Goal: Information Seeking & Learning: Find contact information

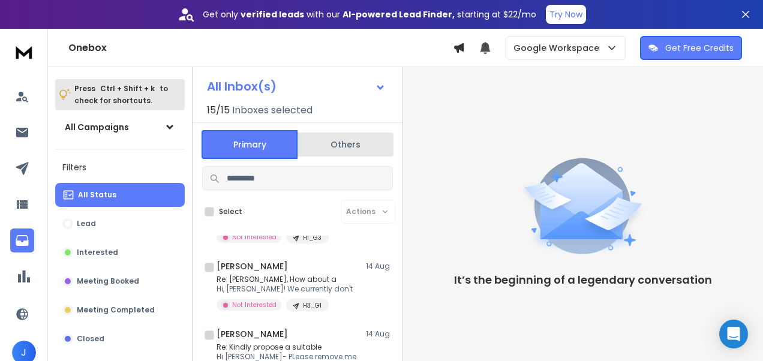
scroll to position [315, 0]
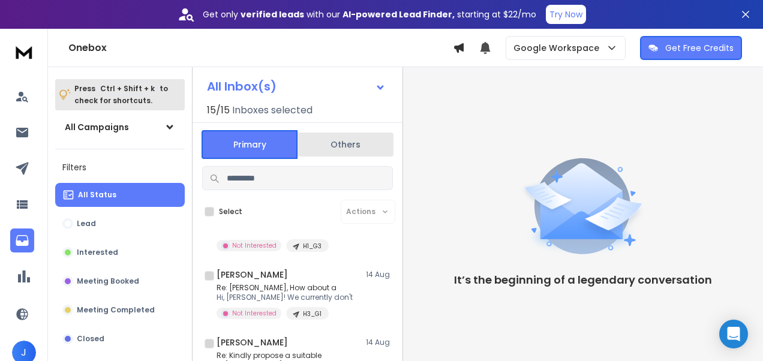
click at [288, 277] on h1 "[PERSON_NAME]" at bounding box center [251, 275] width 71 height 12
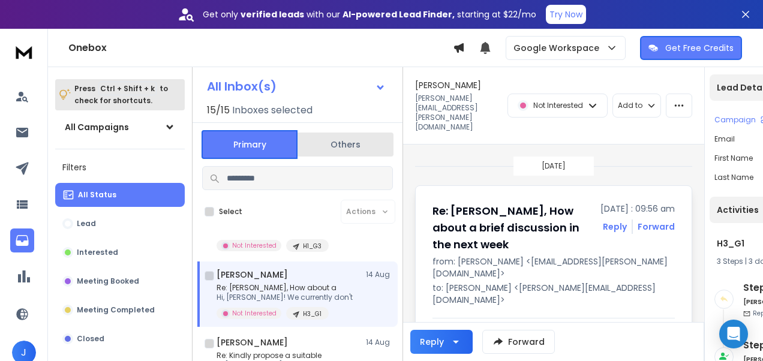
click at [500, 80] on div "[PERSON_NAME] [PERSON_NAME] [EMAIL_ADDRESS][PERSON_NAME][DOMAIN_NAME]" at bounding box center [457, 105] width 85 height 53
copy div "[PERSON_NAME] [PERSON_NAME]"
click at [500, 95] on div "[PERSON_NAME] [PERSON_NAME] [EMAIL_ADDRESS][PERSON_NAME][DOMAIN_NAME]" at bounding box center [457, 105] width 85 height 53
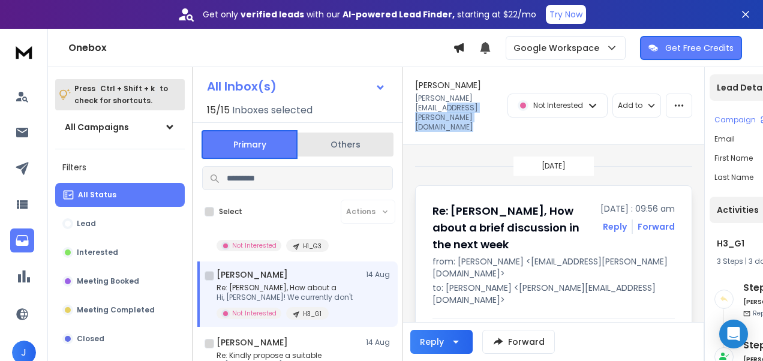
click at [500, 95] on div "[PERSON_NAME] [PERSON_NAME] [EMAIL_ADDRESS][PERSON_NAME][DOMAIN_NAME]" at bounding box center [457, 105] width 85 height 53
click at [500, 95] on div "Adriano Mendonça Adriano Mendonça adriano@casale.com.br" at bounding box center [457, 105] width 85 height 53
copy p "adriano@casale.com.br"
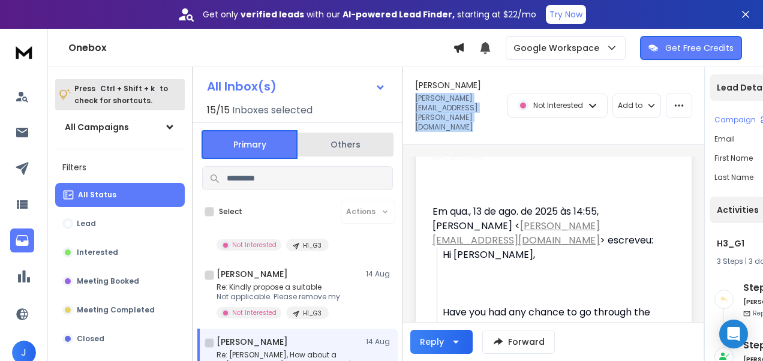
scroll to position [236, 0]
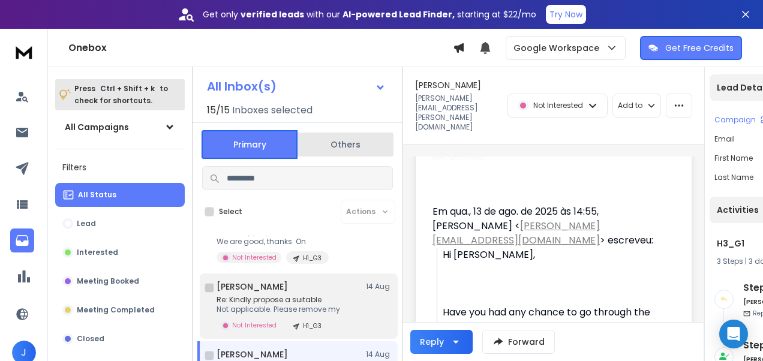
click at [287, 285] on div "Sandra Schiller 14 Aug" at bounding box center [304, 287] width 176 height 12
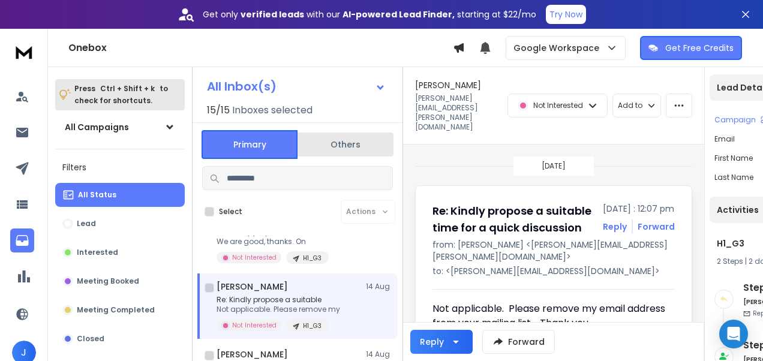
click at [487, 79] on div "Sandra Schiller Sandra Schiller sandra.schiller@rditechnologies.com Not Interes…" at bounding box center [553, 105] width 301 height 77
copy div "Sandra Schiller Sandra Schiller"
click at [549, 98] on div "Sandra Schiller Sandra Schiller sandra.schiller@rditechnologies.com Not Interes…" at bounding box center [553, 105] width 277 height 53
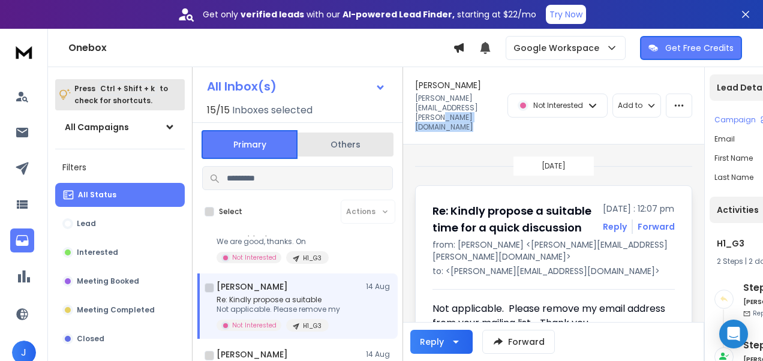
click at [549, 98] on div "Sandra Schiller Sandra Schiller sandra.schiller@rditechnologies.com Not Interes…" at bounding box center [553, 105] width 277 height 53
copy p "sandra.schiller@rditechnologies.com"
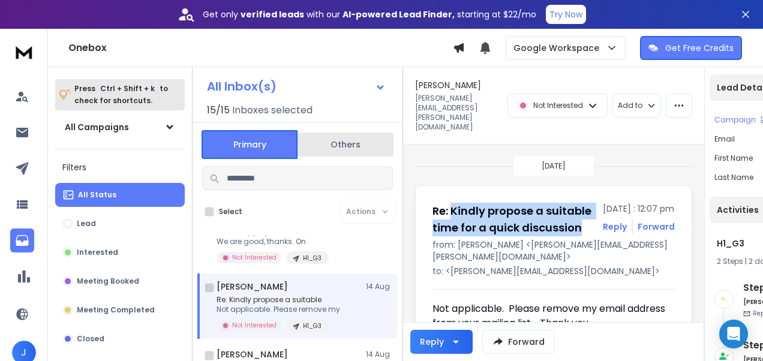
drag, startPoint x: 452, startPoint y: 180, endPoint x: 578, endPoint y: 197, distance: 127.1
click at [578, 203] on h1 "Re: Kindly propose a suitable time for a quick discussion" at bounding box center [513, 220] width 163 height 34
copy h1 "Kindly propose a suitable time for a quick discussion"
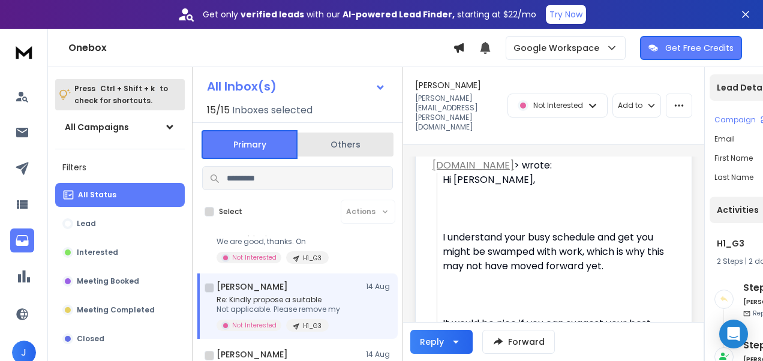
scroll to position [216, 0]
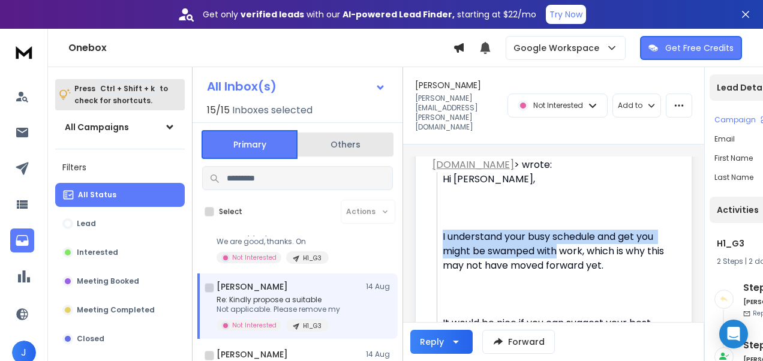
drag, startPoint x: 443, startPoint y: 182, endPoint x: 513, endPoint y: 198, distance: 72.6
copy blockquote "I understand your busy schedule and get you might be swamped with"
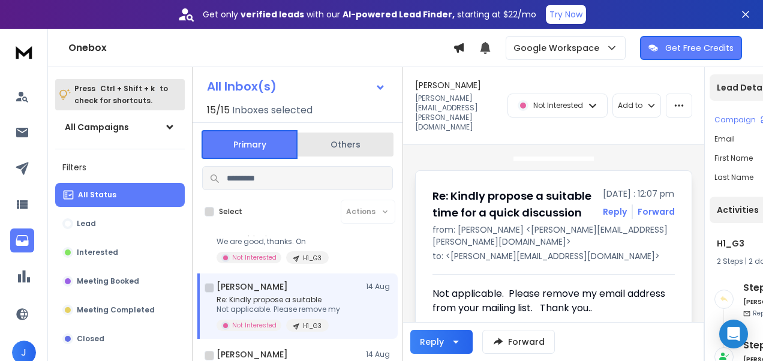
scroll to position [1, 0]
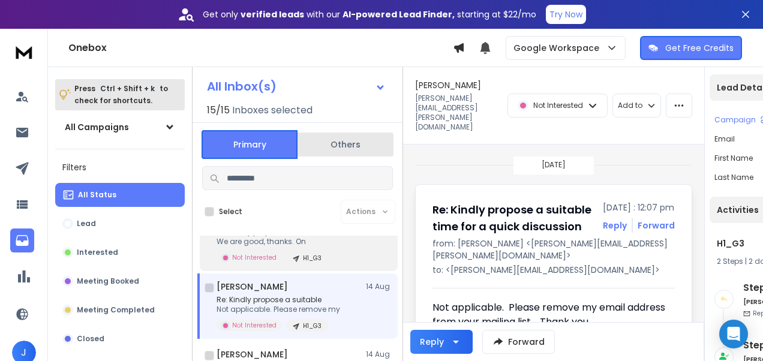
click at [365, 238] on div "Re: Kindly propose a convenient We are good, thanks. On Not Interested H1_G3" at bounding box center [304, 245] width 176 height 37
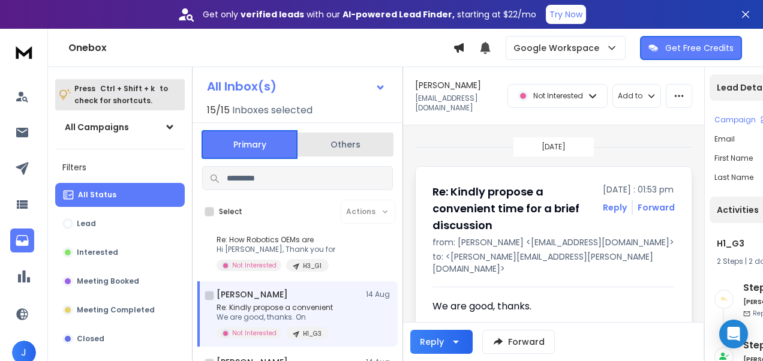
scroll to position [160, 0]
click at [475, 81] on div "Paul Marsh Paul Marsh pmarsh@lsc.org" at bounding box center [457, 96] width 85 height 34
copy p "pmarsh@lsc.org"
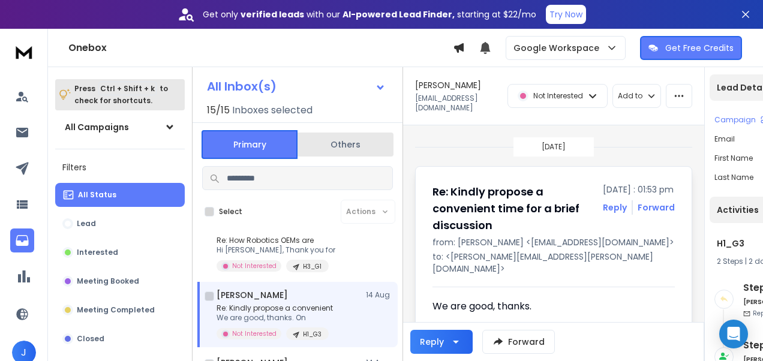
click at [469, 83] on div "Paul Marsh Paul Marsh pmarsh@lsc.org" at bounding box center [457, 96] width 85 height 34
copy div "Paul Marsh Paul Marsh"
click at [480, 95] on div "Paul Marsh Paul Marsh pmarsh@lsc.org" at bounding box center [457, 96] width 85 height 34
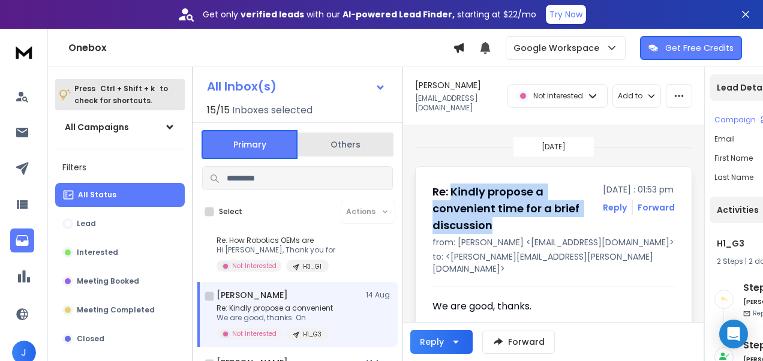
drag, startPoint x: 452, startPoint y: 181, endPoint x: 521, endPoint y: 219, distance: 79.4
click at [521, 219] on h1 "Re: Kindly propose a convenient time for a brief discussion" at bounding box center [513, 209] width 163 height 50
copy h1 "Kindly propose a convenient time for a brief discussion"
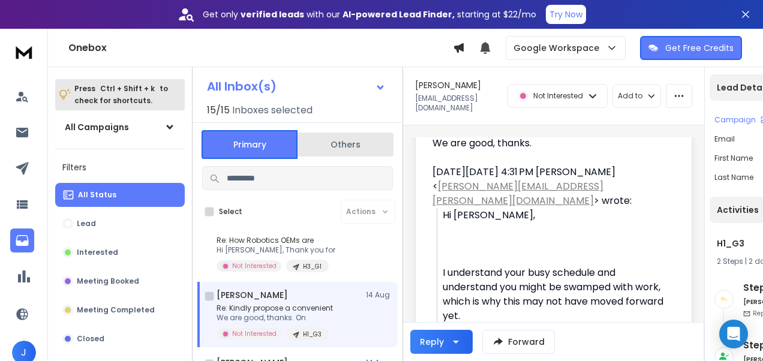
scroll to position [164, 0]
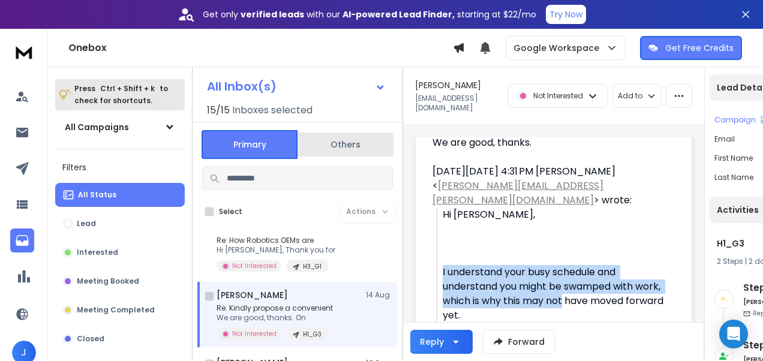
drag, startPoint x: 441, startPoint y: 234, endPoint x: 590, endPoint y: 266, distance: 152.8
copy blockquote "I understand your busy schedule and understand you might be swamped with work, …"
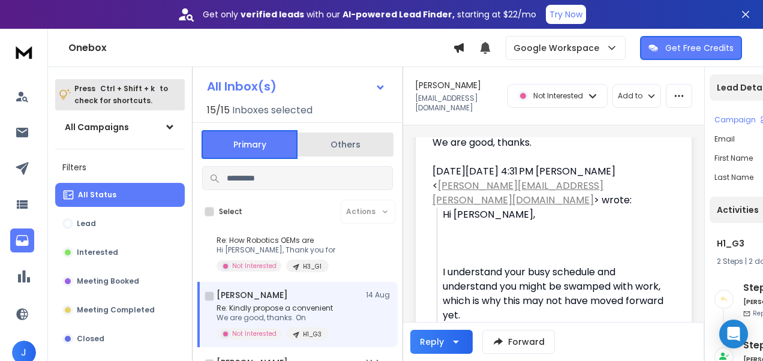
click at [485, 100] on div "Paul Marsh Paul Marsh pmarsh@lsc.org" at bounding box center [457, 96] width 85 height 34
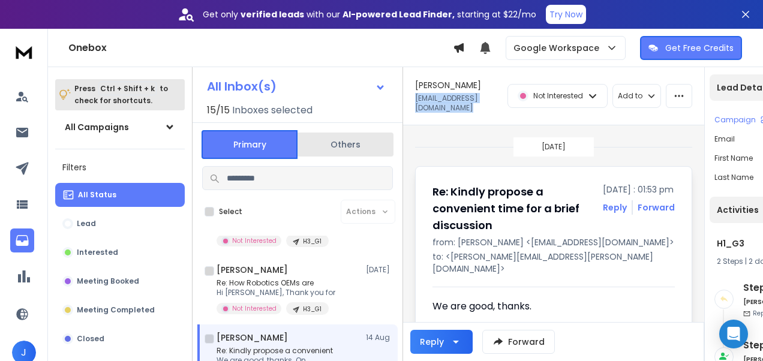
scroll to position [112, 0]
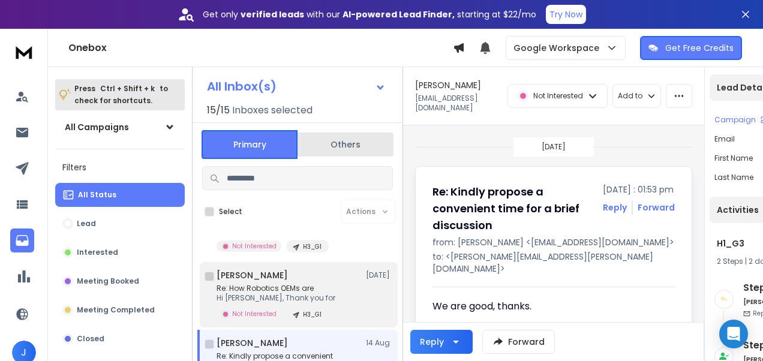
click at [306, 273] on div "Aurélien Cord 18 Aug" at bounding box center [304, 275] width 176 height 12
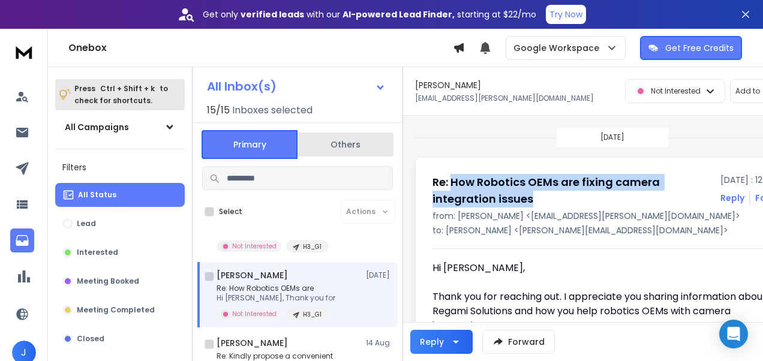
drag, startPoint x: 451, startPoint y: 181, endPoint x: 553, endPoint y: 200, distance: 103.7
click at [553, 200] on h1 "Re: How Robotics OEMs are fixing camera integration issues" at bounding box center [572, 191] width 281 height 34
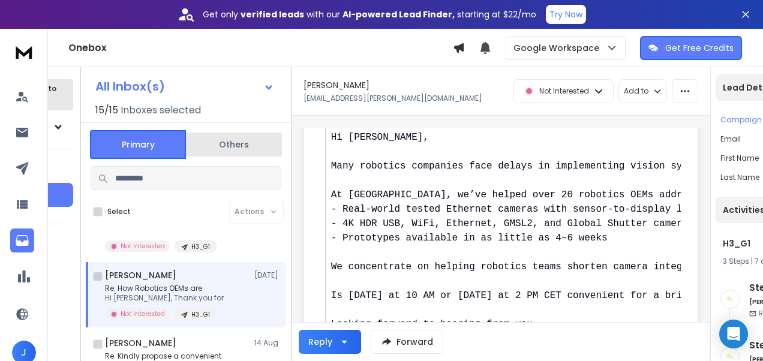
scroll to position [0, 0]
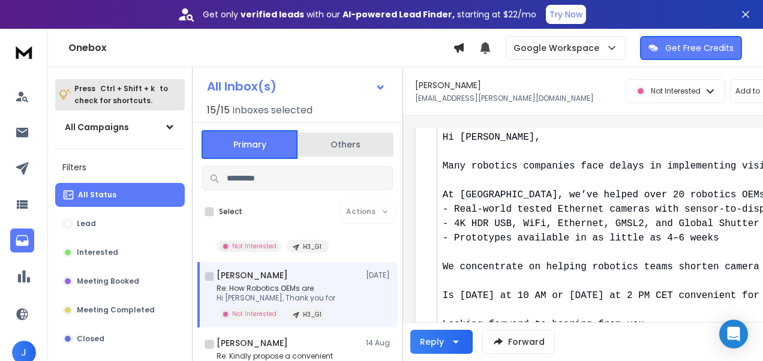
click at [443, 176] on pre "Hi Aurelien, Many robotics companies face delays in implementing vision systems…" at bounding box center [613, 288] width 340 height 317
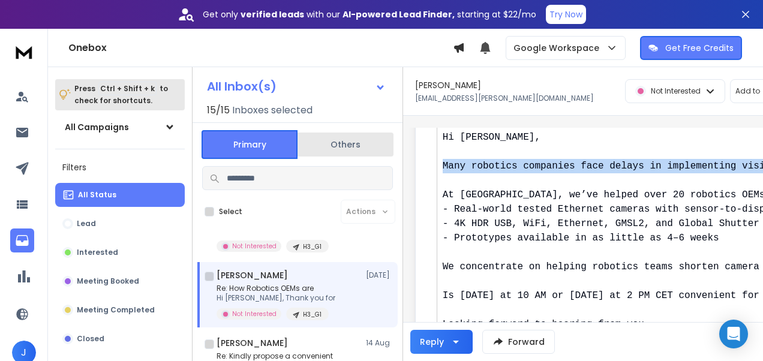
drag, startPoint x: 443, startPoint y: 174, endPoint x: 747, endPoint y: 176, distance: 304.1
click at [747, 176] on pre "Hi Aurelien, Many robotics companies face delays in implementing vision systems…" at bounding box center [613, 288] width 340 height 317
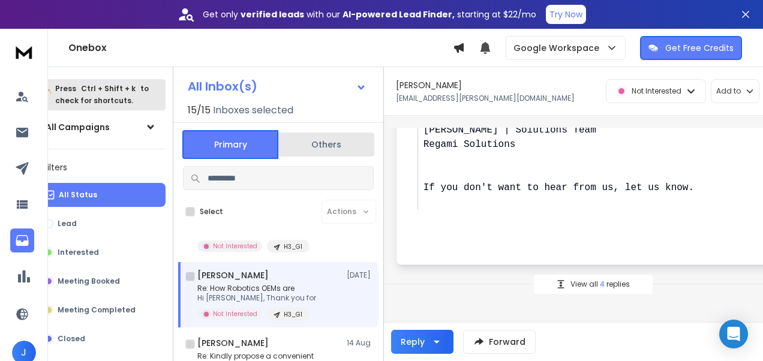
scroll to position [9, 19]
click at [580, 279] on p "View all 4 replies" at bounding box center [599, 284] width 59 height 10
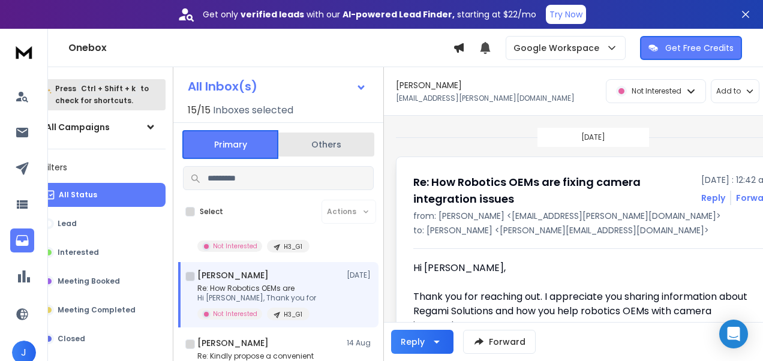
scroll to position [0, 19]
click at [537, 95] on div "Aurélien Cord Aurélien Cord aurelien.cord@stanley-robotics.com" at bounding box center [493, 91] width 194 height 24
click at [460, 81] on div "Aurélien Cord Aurélien Cord aurelien.cord@stanley-robotics.com" at bounding box center [493, 91] width 194 height 24
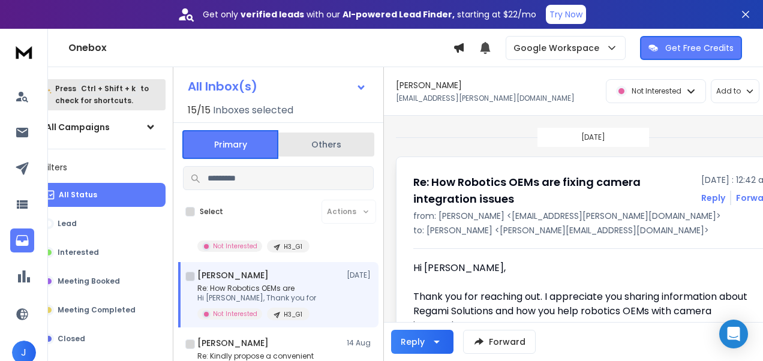
click at [537, 96] on div "Aurélien Cord Aurélien Cord aurelien.cord@stanley-robotics.com" at bounding box center [493, 91] width 194 height 24
click at [432, 223] on div "Re: How Robotics OEMs are fixing camera integration issues 18 August 2025 : 12:…" at bounding box center [593, 205] width 360 height 62
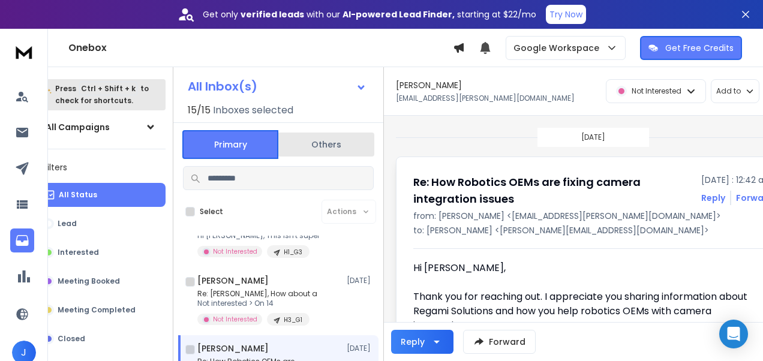
scroll to position [37, 0]
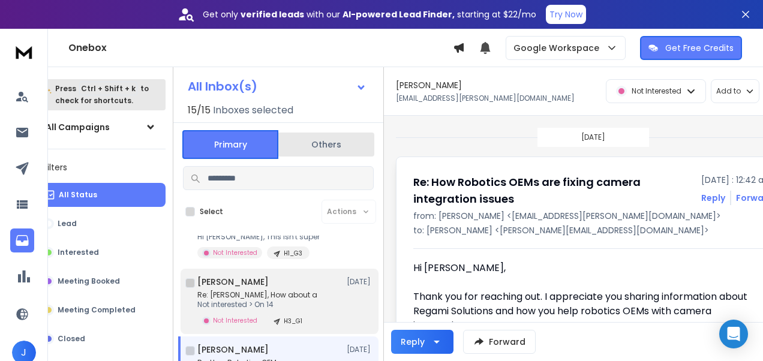
click at [245, 281] on h1 "[PERSON_NAME]" at bounding box center [232, 282] width 71 height 12
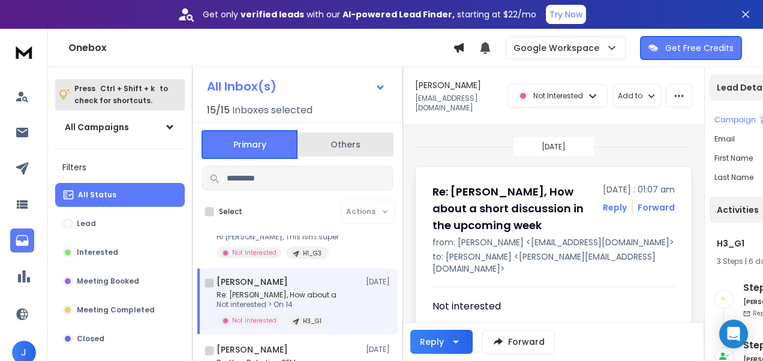
click at [500, 82] on div "Emmanuel Iturbide Emmanuel Iturbide manu@ipaidthat.io" at bounding box center [457, 96] width 85 height 34
click at [497, 100] on div "Emmanuel Iturbide Emmanuel Iturbide manu@ipaidthat.io" at bounding box center [457, 96] width 85 height 34
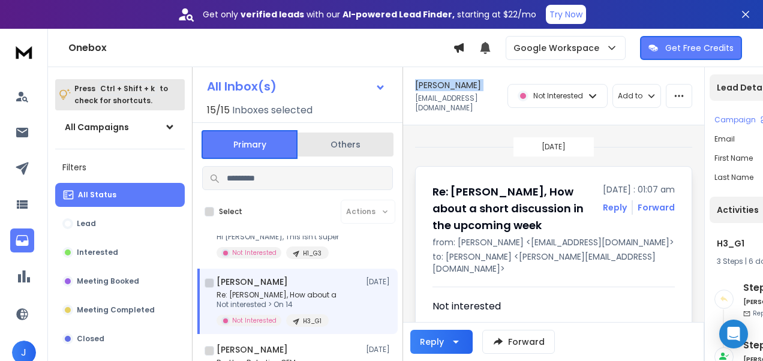
click at [497, 100] on div "Emmanuel Iturbide Emmanuel Iturbide manu@ipaidthat.io" at bounding box center [457, 96] width 85 height 34
drag, startPoint x: 497, startPoint y: 100, endPoint x: 488, endPoint y: 99, distance: 8.4
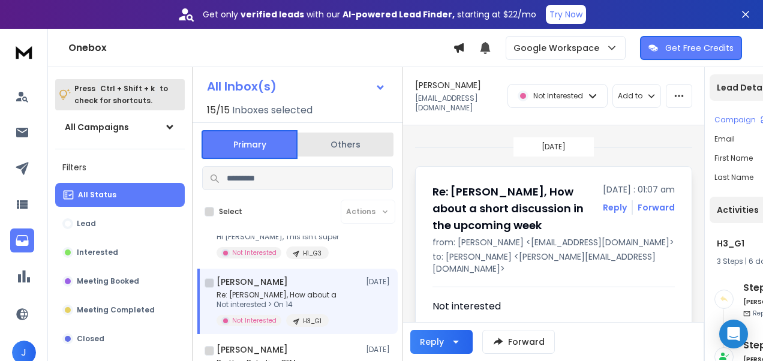
click at [488, 99] on div "Emmanuel Iturbide Emmanuel Iturbide manu@ipaidthat.io" at bounding box center [457, 96] width 85 height 34
click at [517, 184] on h1 "Re: Emmanuel, How about a short discussion in the upcoming week" at bounding box center [513, 209] width 163 height 50
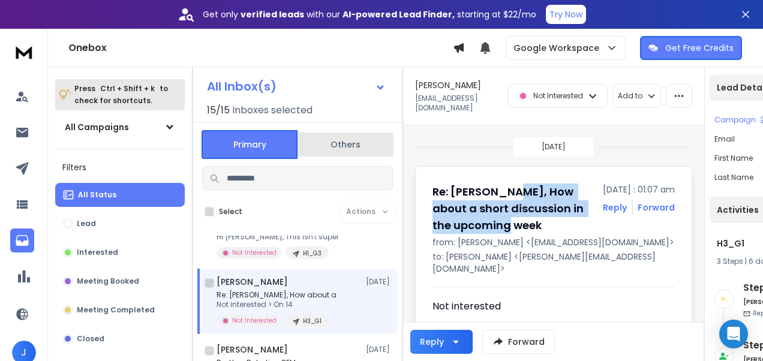
drag, startPoint x: 515, startPoint y: 179, endPoint x: 523, endPoint y: 224, distance: 46.2
click at [523, 224] on h1 "Re: Emmanuel, How about a short discussion in the upcoming week" at bounding box center [513, 209] width 163 height 50
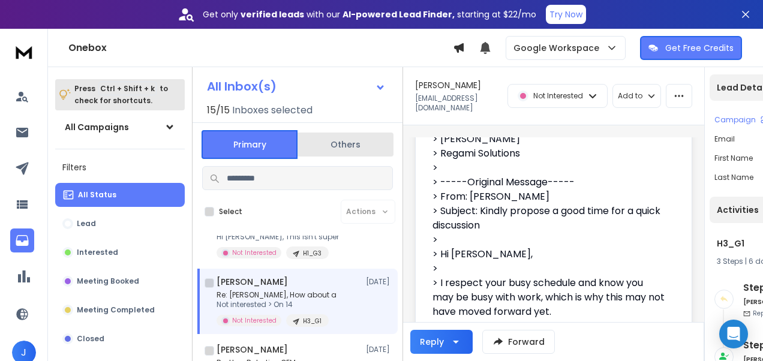
scroll to position [315, 0]
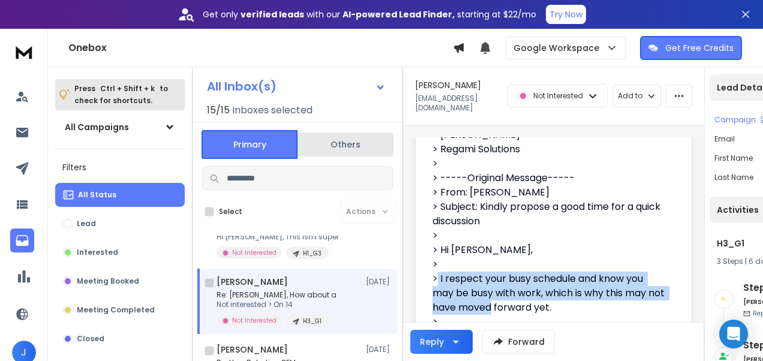
drag, startPoint x: 438, startPoint y: 272, endPoint x: 511, endPoint y: 301, distance: 78.6
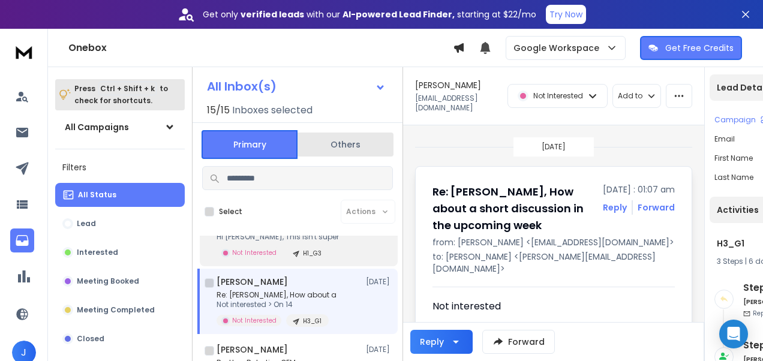
scroll to position [0, 0]
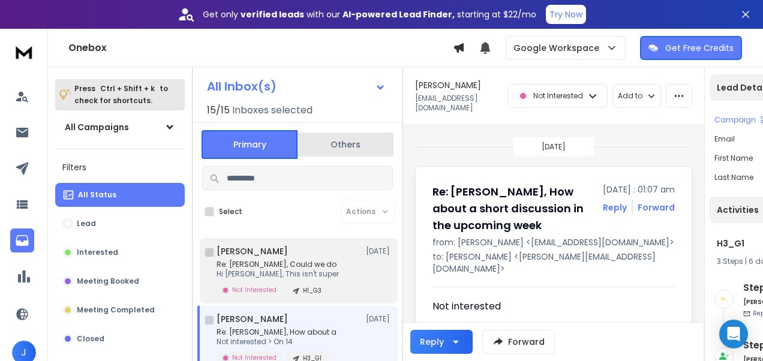
click at [278, 258] on div "Mike Fussell 18 Aug Re: Mike, Could we do Hi Megan, This isn't super Not Intere…" at bounding box center [304, 270] width 176 height 51
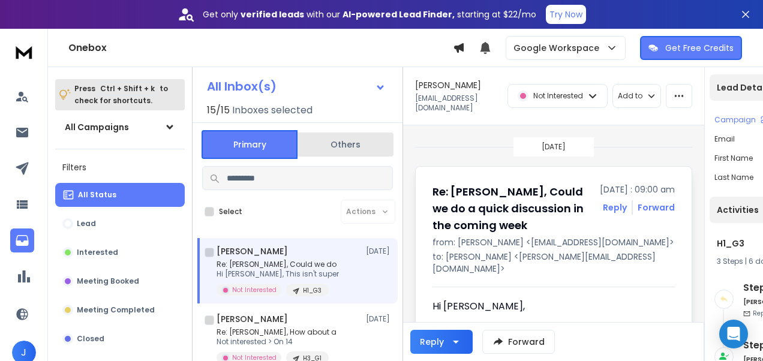
click at [473, 80] on div "Mike Fussell Mike Fussell mfussell@zaber.com" at bounding box center [457, 96] width 85 height 34
click at [494, 102] on div "Mike Fussell Mike Fussell mfussell@zaber.com" at bounding box center [457, 96] width 85 height 34
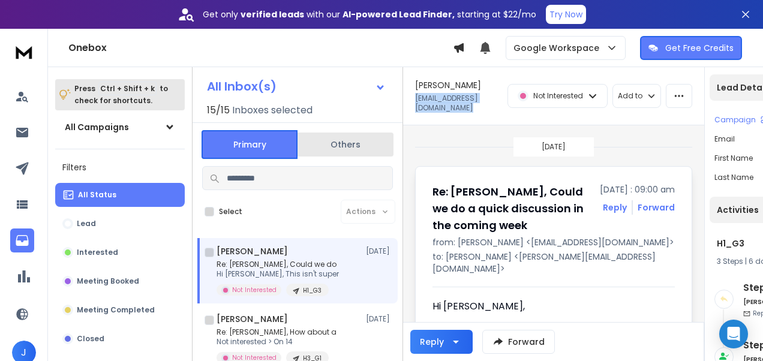
click at [494, 102] on div "Mike Fussell Mike Fussell mfussell@zaber.com" at bounding box center [457, 96] width 85 height 34
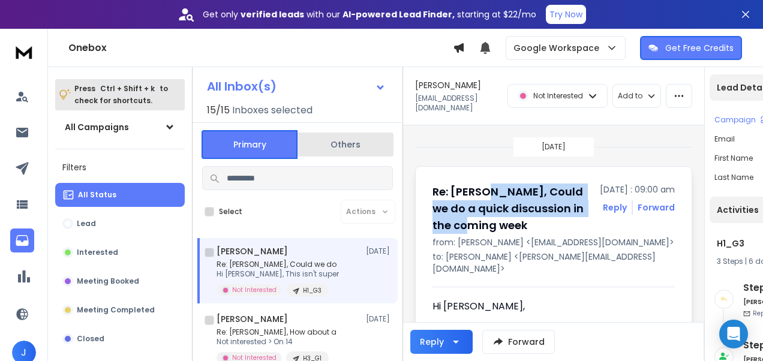
drag, startPoint x: 482, startPoint y: 180, endPoint x: 507, endPoint y: 215, distance: 43.3
click at [507, 215] on h1 "Re: Mike, Could we do a quick discussion in the coming week" at bounding box center [512, 209] width 160 height 50
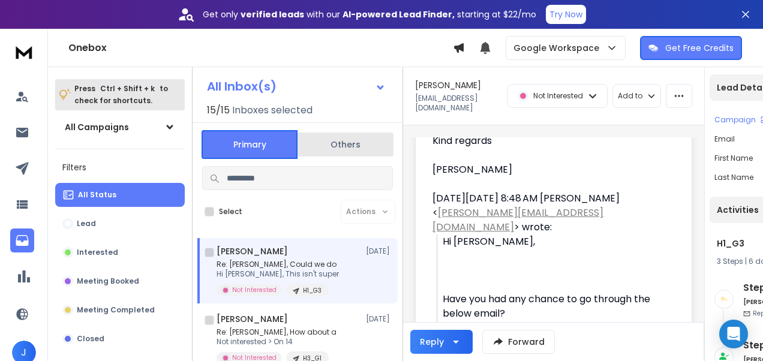
scroll to position [281, 0]
drag, startPoint x: 441, startPoint y: 261, endPoint x: 507, endPoint y: 282, distance: 68.5
